Goal: Information Seeking & Learning: Find contact information

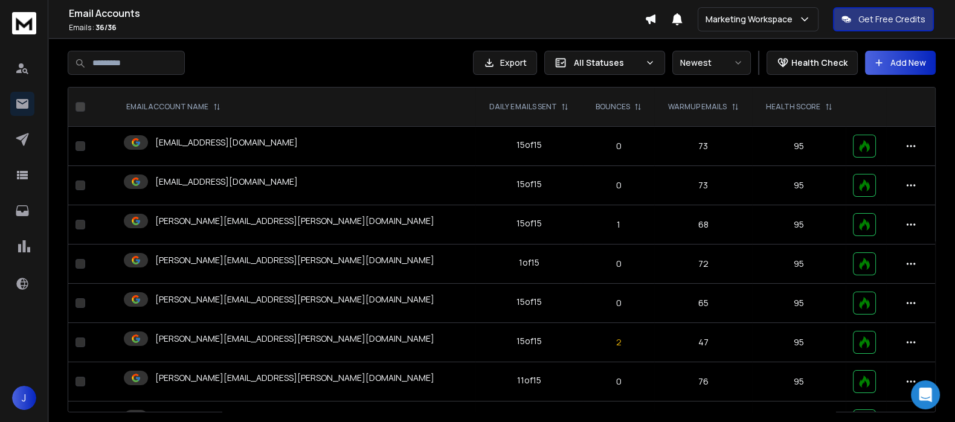
click at [31, 189] on div at bounding box center [24, 177] width 28 height 28
click at [31, 221] on link at bounding box center [22, 211] width 24 height 24
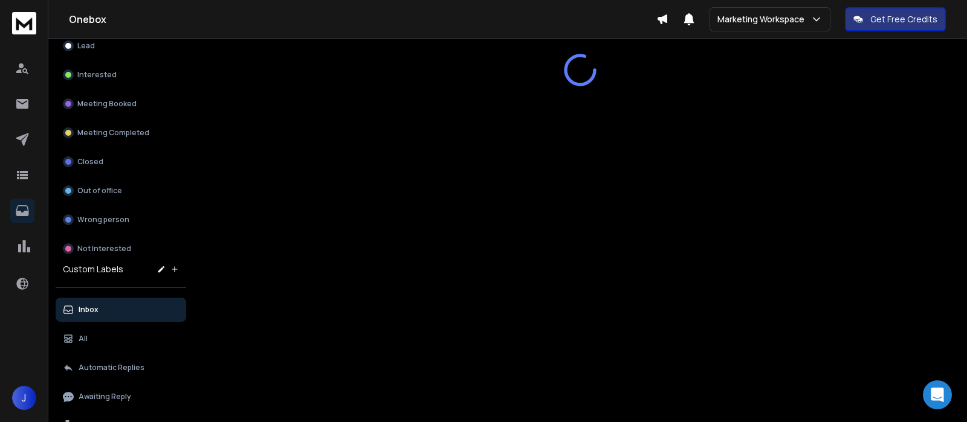
scroll to position [245, 0]
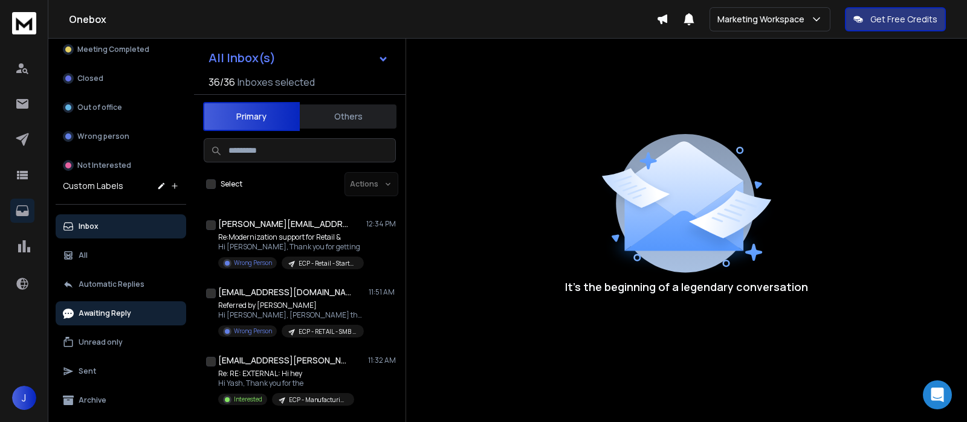
click at [121, 309] on p "Awaiting Reply" at bounding box center [105, 314] width 53 height 10
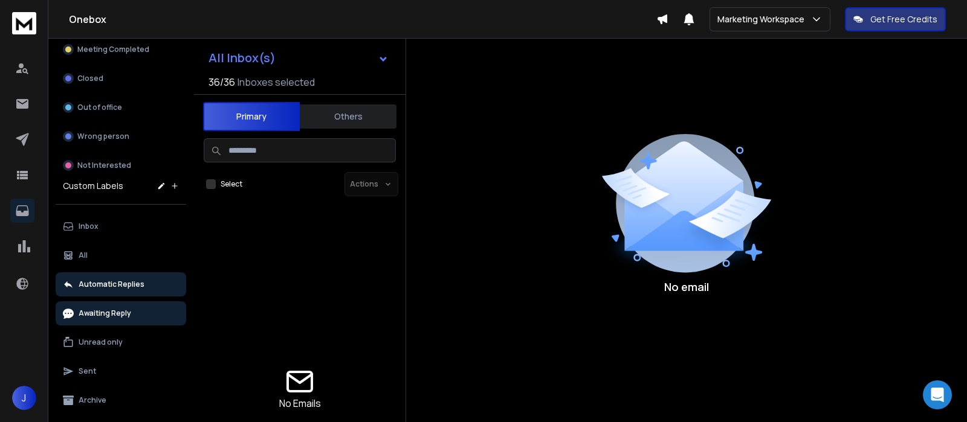
click at [143, 280] on button "Automatic Replies" at bounding box center [121, 285] width 131 height 24
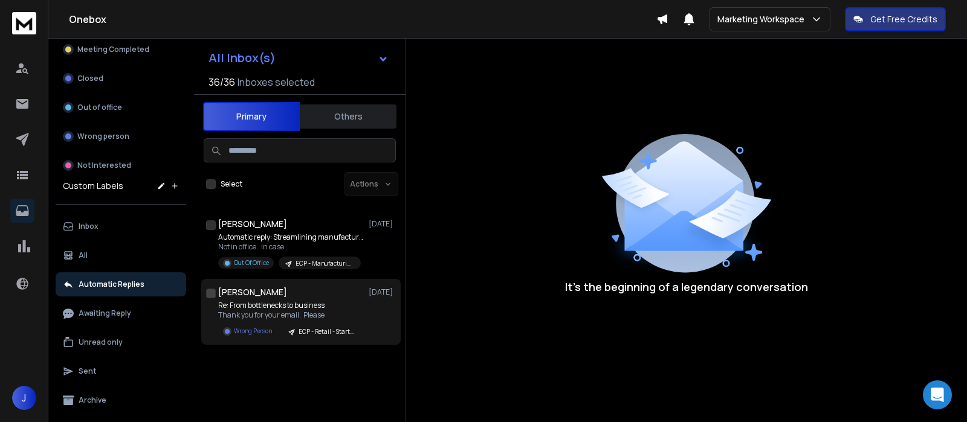
click at [319, 299] on div "[PERSON_NAME] [DATE] Re: From bottlenecks to business Thank you for your email.…" at bounding box center [307, 311] width 178 height 51
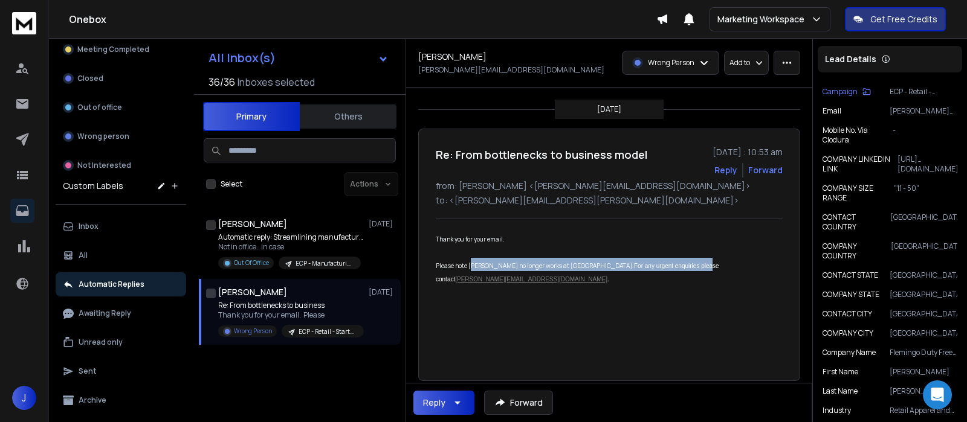
drag, startPoint x: 472, startPoint y: 265, endPoint x: 660, endPoint y: 266, distance: 187.9
click at [660, 266] on font "Please note [PERSON_NAME] no longer works at [GEOGRAPHIC_DATA]. For any urgent …" at bounding box center [578, 273] width 285 height 22
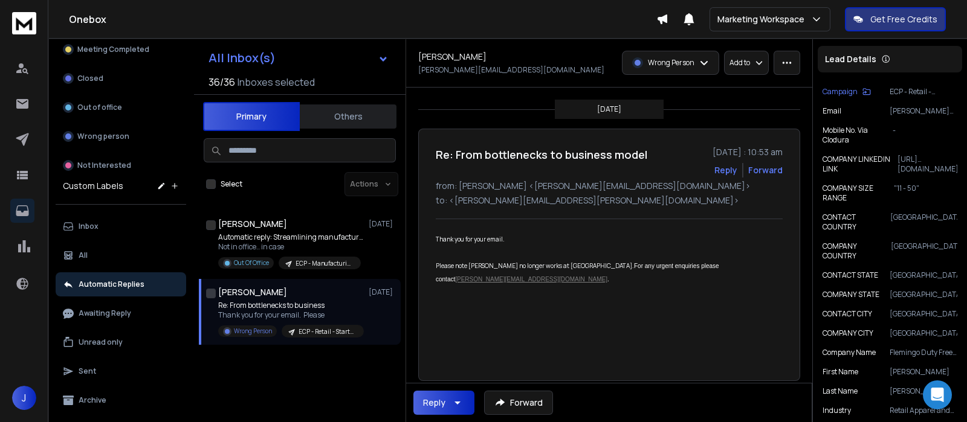
click at [626, 285] on p at bounding box center [604, 291] width 337 height 13
drag, startPoint x: 606, startPoint y: 267, endPoint x: 663, endPoint y: 266, distance: 56.8
click at [663, 266] on span "For any urgent enquiries please contact" at bounding box center [578, 273] width 285 height 20
